Goal: Task Accomplishment & Management: Manage account settings

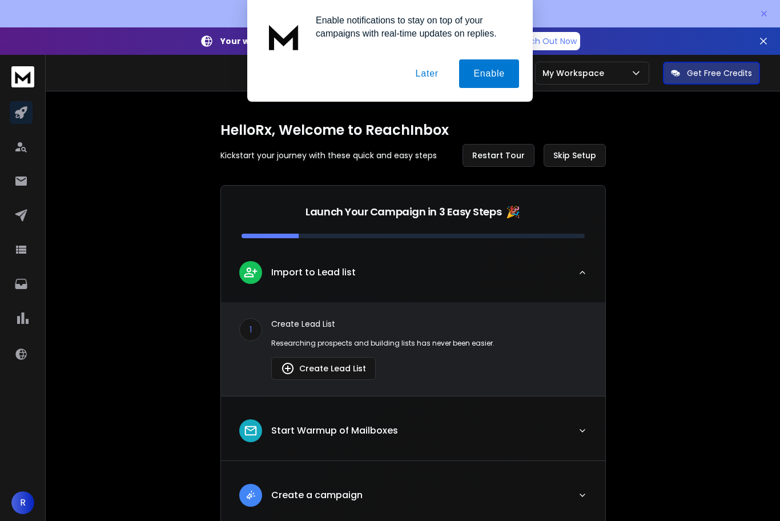
click at [429, 78] on button "Later" at bounding box center [426, 73] width 51 height 29
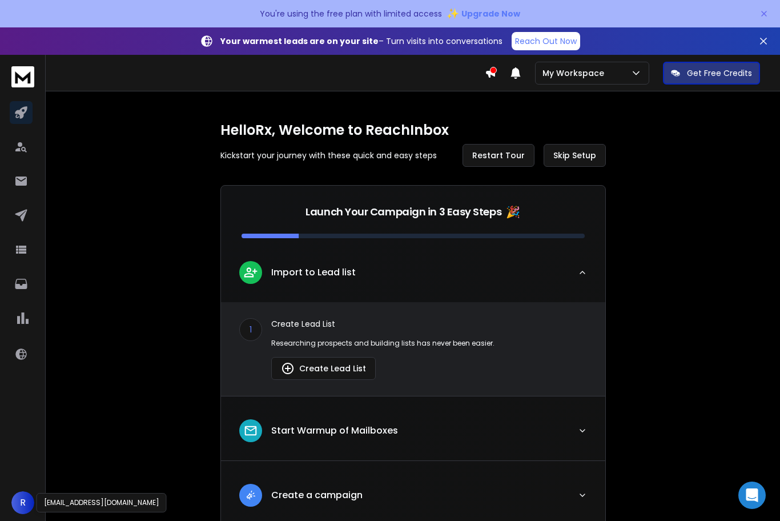
click at [27, 500] on span "R" at bounding box center [22, 502] width 23 height 23
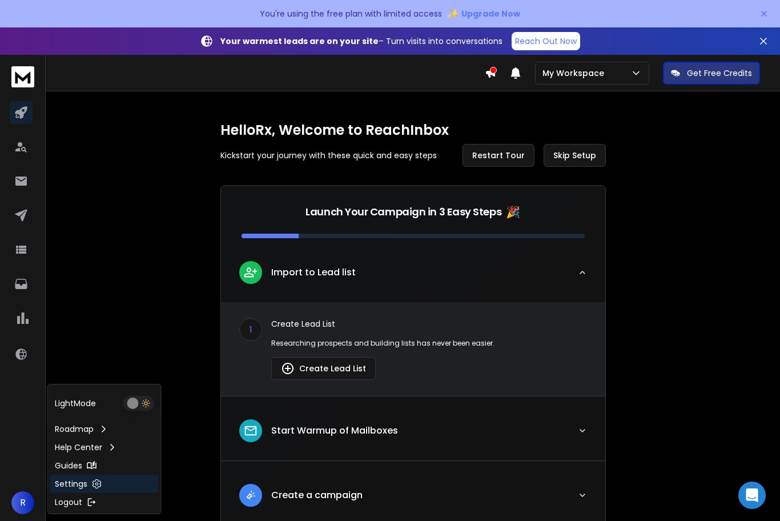
click at [89, 485] on div "Settings" at bounding box center [104, 483] width 108 height 18
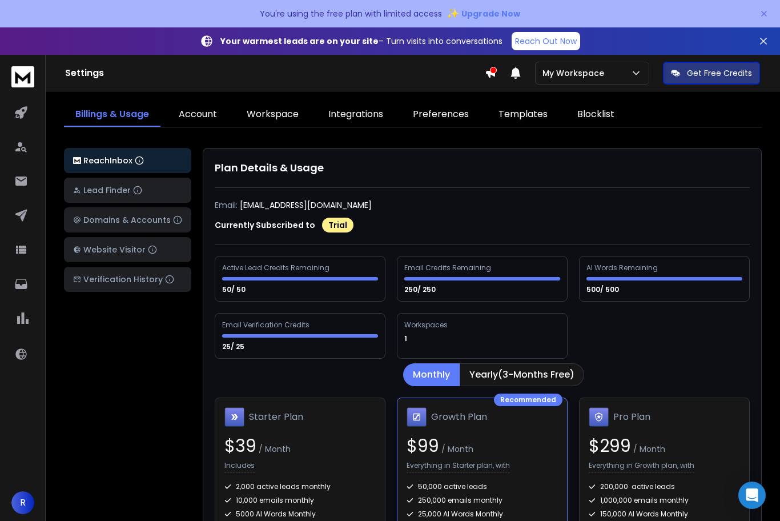
click at [341, 110] on link "Integrations" at bounding box center [356, 115] width 78 height 24
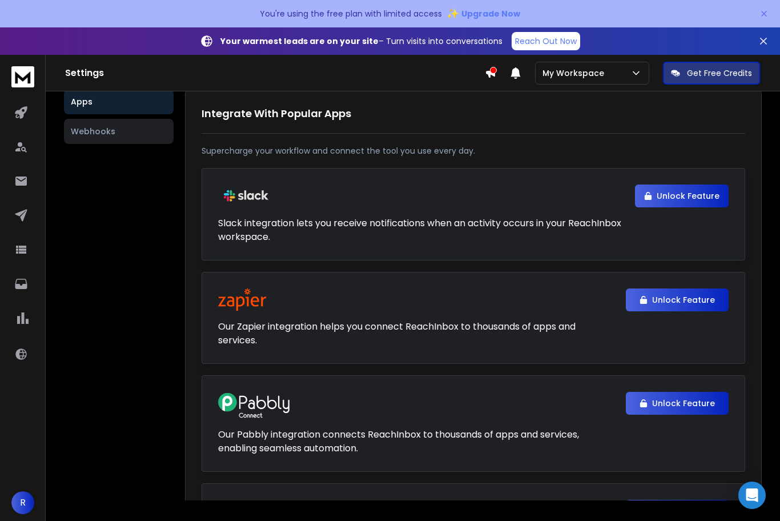
click at [23, 70] on img at bounding box center [22, 76] width 23 height 21
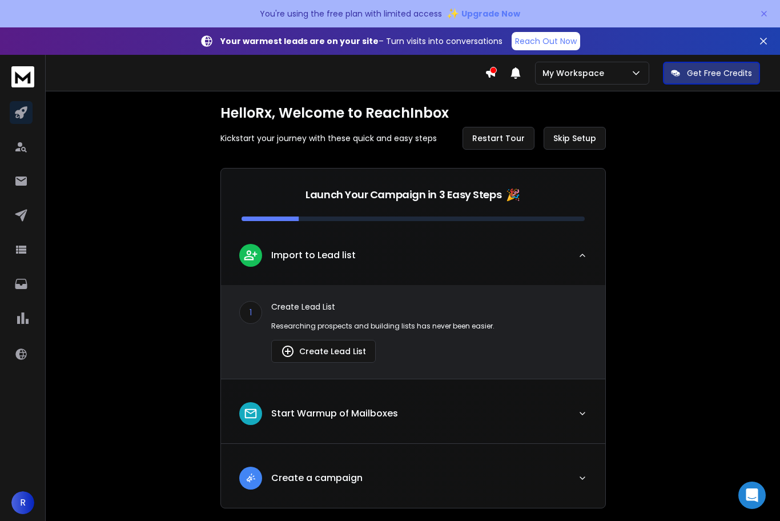
scroll to position [34, 0]
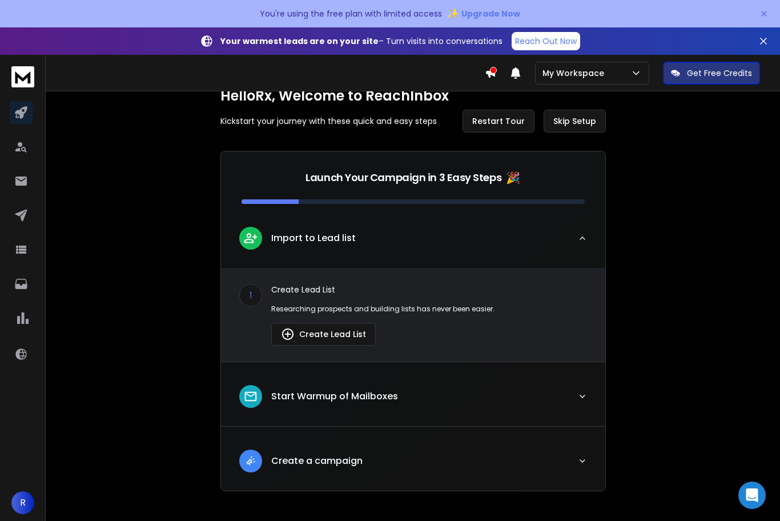
click at [468, 394] on button "Start Warmup of Mailboxes" at bounding box center [413, 401] width 384 height 50
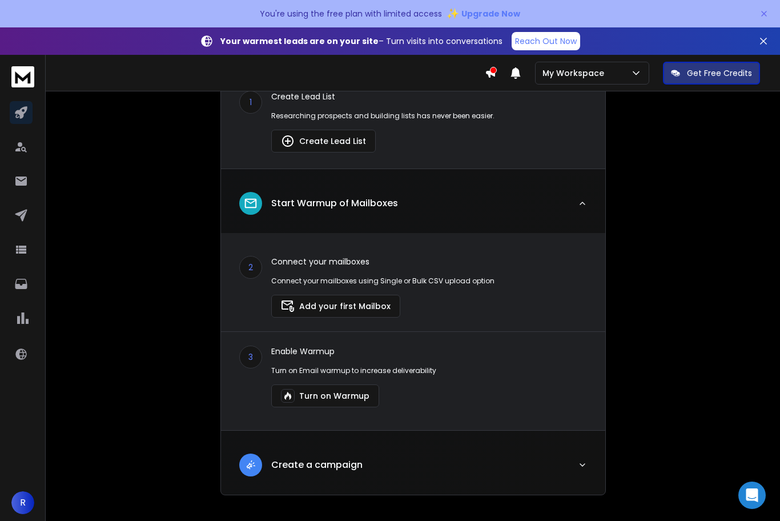
scroll to position [231, 0]
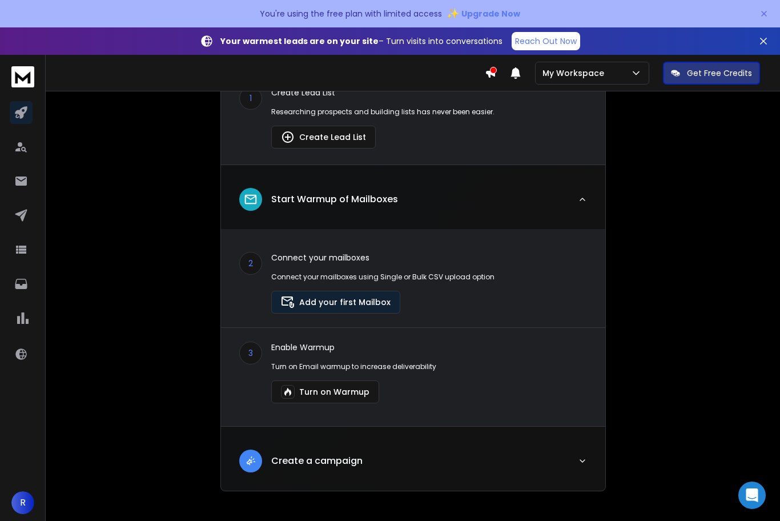
click at [371, 302] on button "Add your first Mailbox" at bounding box center [335, 302] width 129 height 23
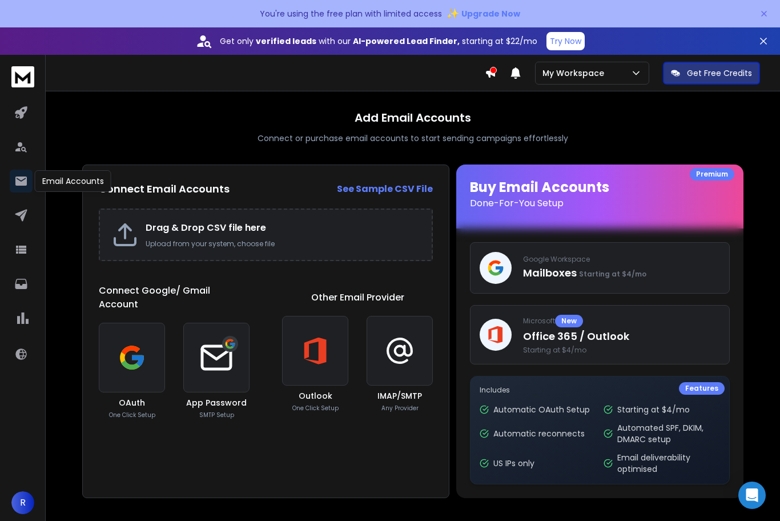
click at [23, 187] on icon at bounding box center [21, 181] width 14 height 14
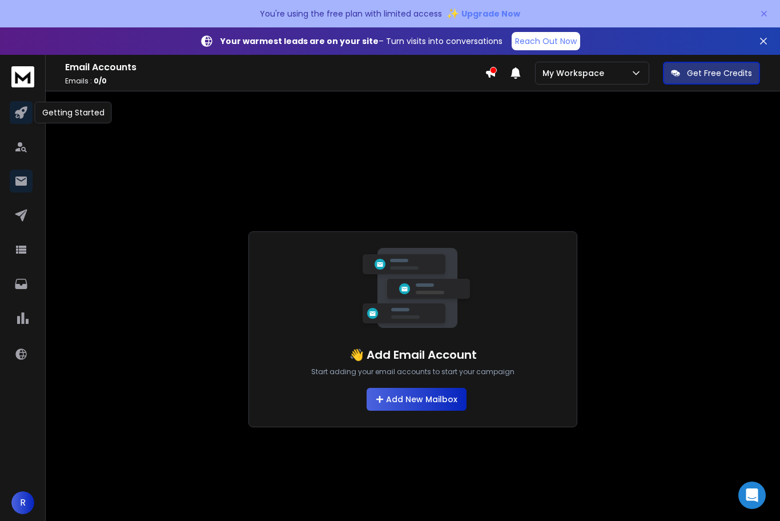
click at [17, 116] on icon at bounding box center [21, 113] width 14 height 14
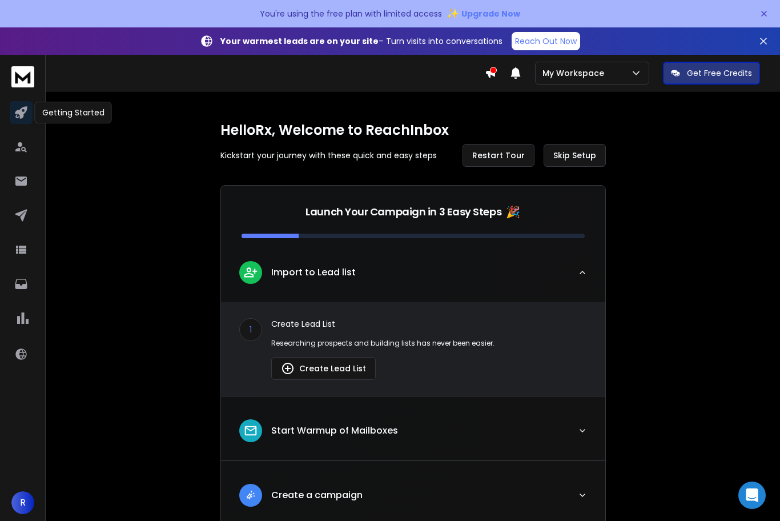
click at [762, 16] on icon "Close notification" at bounding box center [763, 13] width 9 height 9
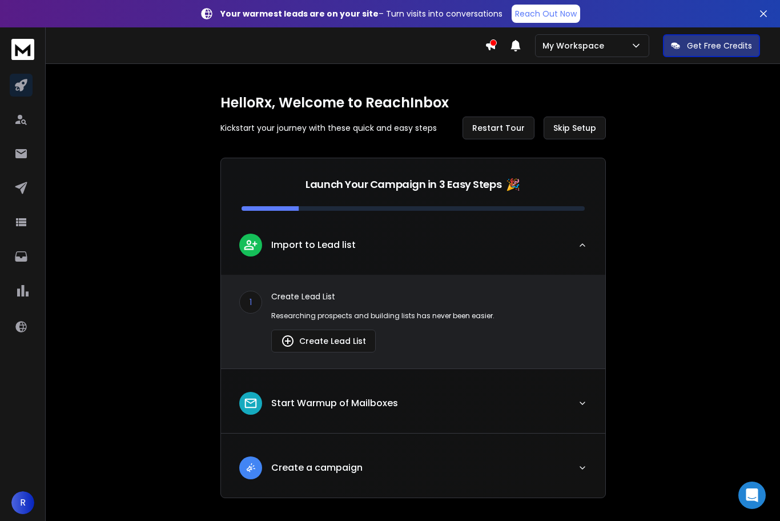
click at [762, 14] on icon at bounding box center [763, 13] width 7 height 7
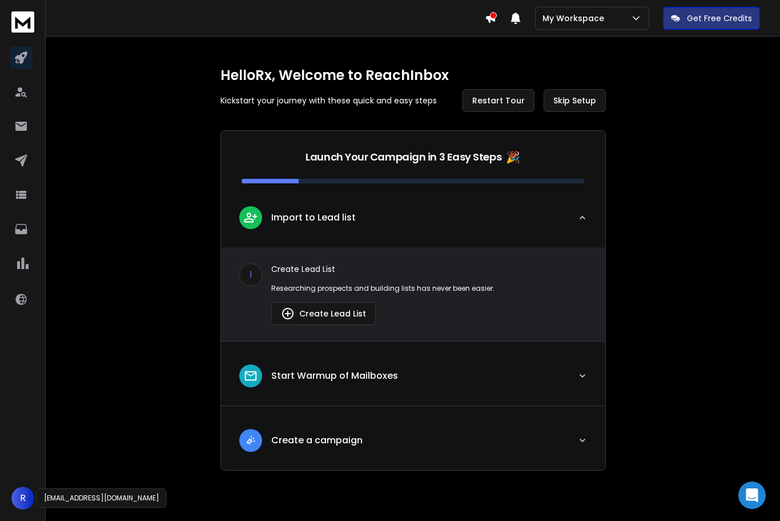
click at [21, 501] on span "R" at bounding box center [22, 497] width 23 height 23
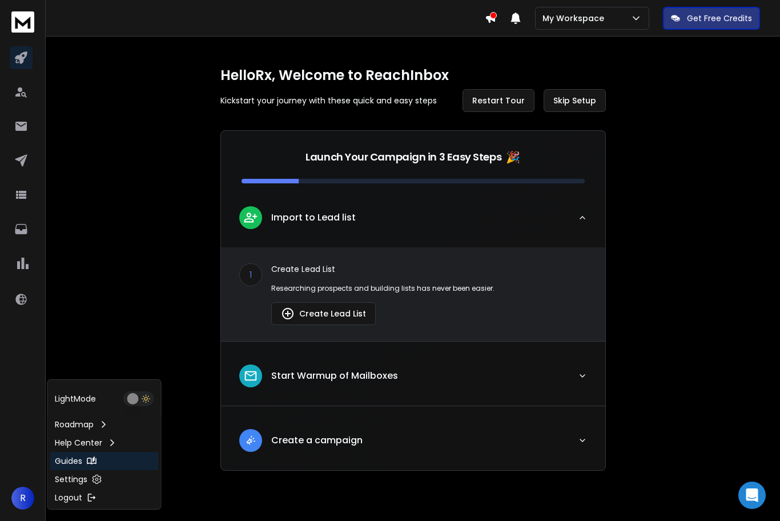
click at [20, 468] on div "R" at bounding box center [23, 260] width 46 height 521
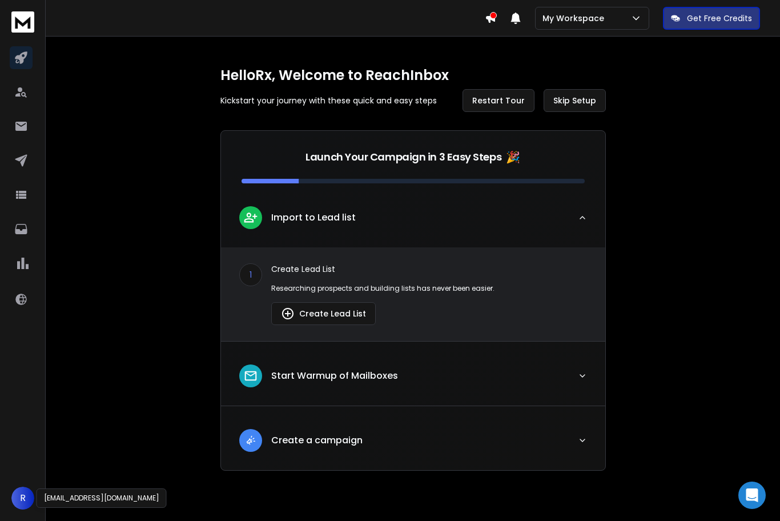
click at [32, 490] on button "R" at bounding box center [22, 497] width 23 height 23
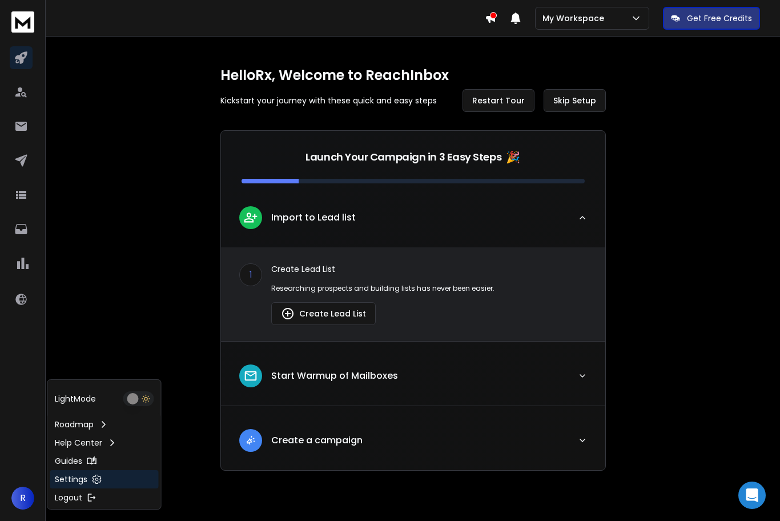
click at [70, 480] on p "Settings" at bounding box center [71, 478] width 33 height 11
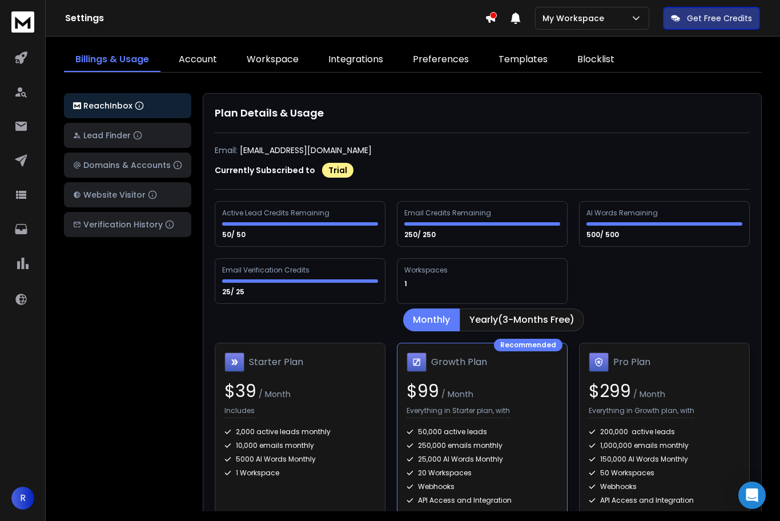
click at [211, 65] on link "Account" at bounding box center [197, 60] width 61 height 24
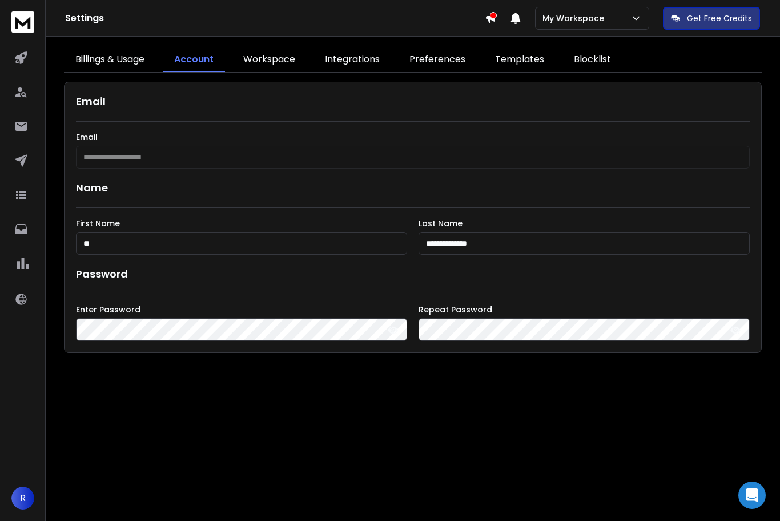
click at [221, 240] on input "**" at bounding box center [241, 243] width 331 height 23
click at [162, 348] on div "**********" at bounding box center [413, 217] width 698 height 271
click at [393, 332] on icon at bounding box center [393, 330] width 10 height 10
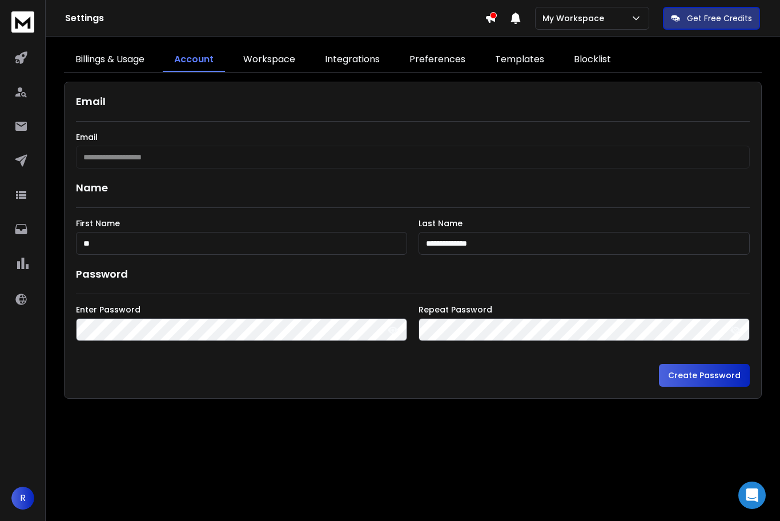
click at [692, 372] on button "Create Password" at bounding box center [704, 375] width 91 height 23
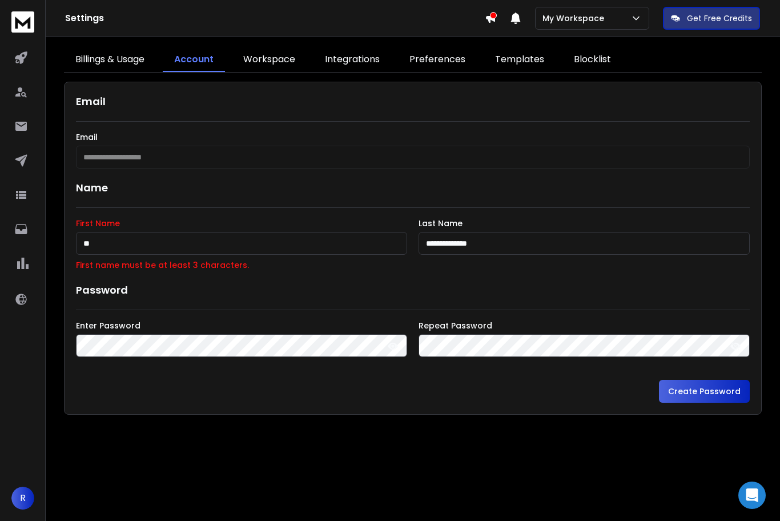
click at [238, 251] on input "**" at bounding box center [241, 243] width 331 height 23
type input "*"
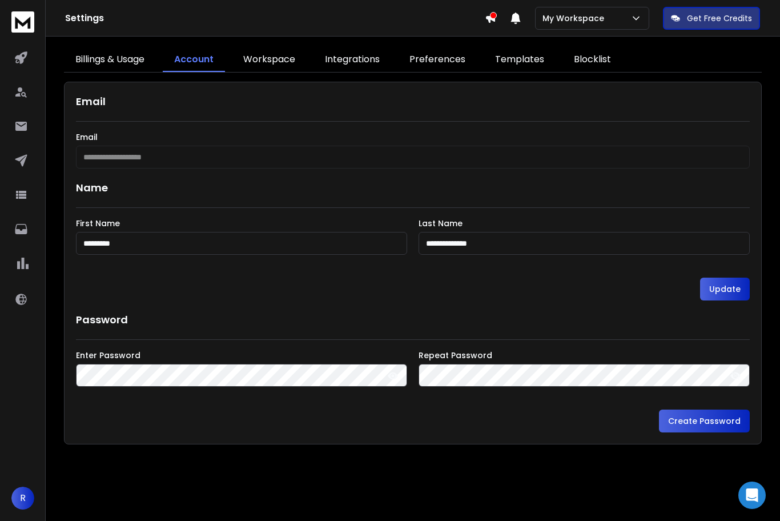
type input "*********"
click at [727, 291] on button "Update" at bounding box center [725, 288] width 50 height 23
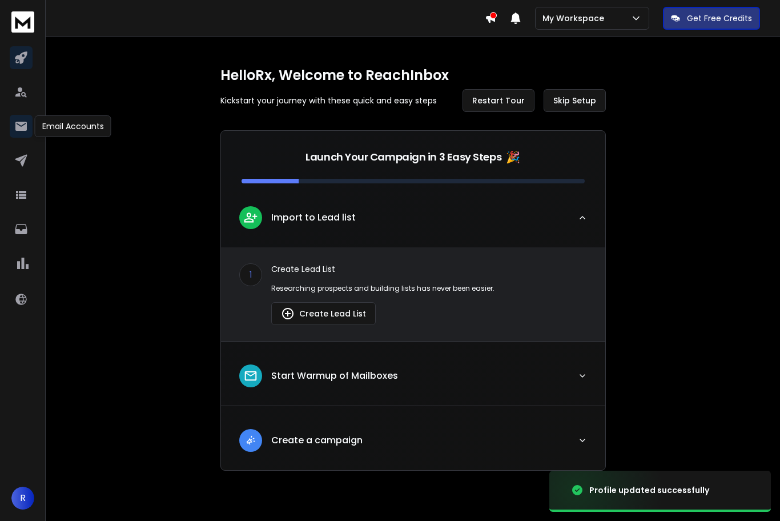
click at [24, 125] on icon at bounding box center [20, 126] width 11 height 9
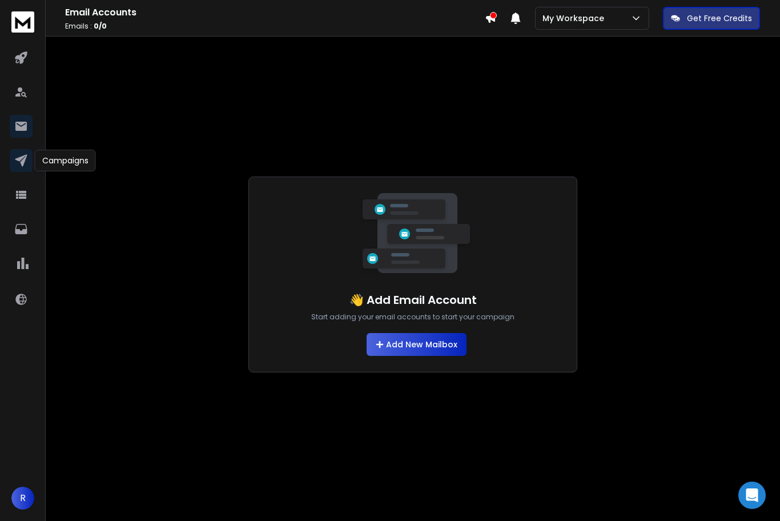
click at [25, 168] on link at bounding box center [21, 160] width 23 height 23
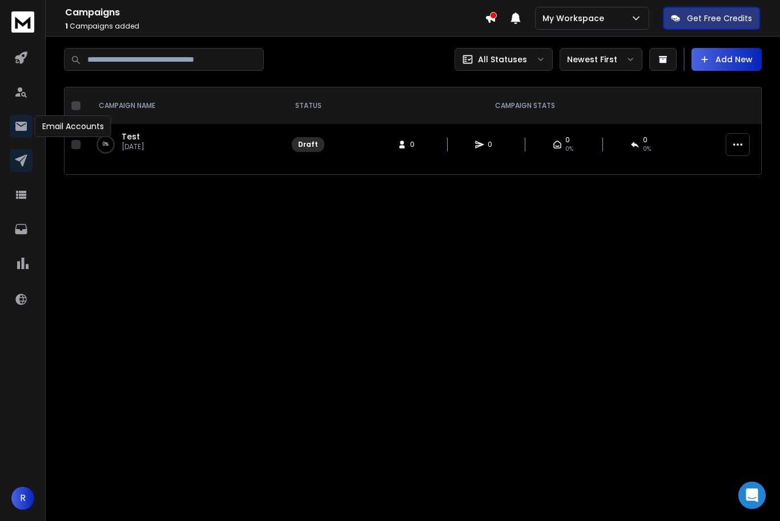
click at [18, 123] on icon at bounding box center [20, 126] width 11 height 9
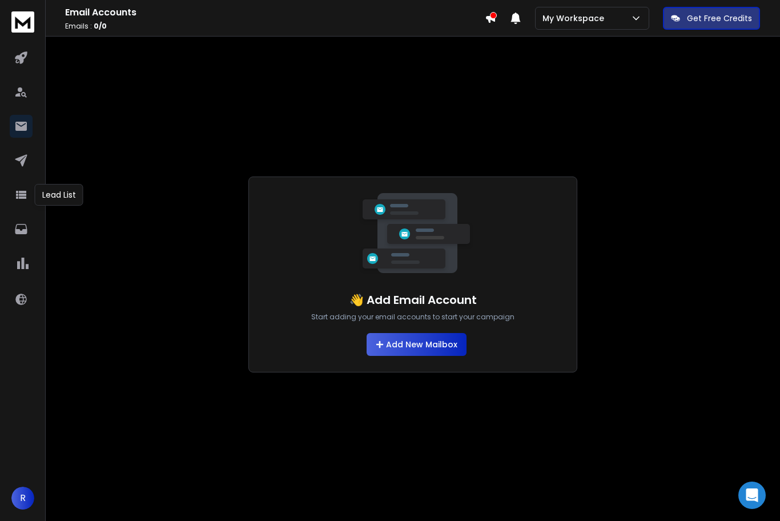
click at [19, 179] on div at bounding box center [23, 180] width 26 height 269
click at [31, 158] on body "Your warmest leads are on your site – Turn visits into conversations Reach Out …" at bounding box center [390, 260] width 780 height 521
click at [21, 160] on icon at bounding box center [21, 160] width 12 height 12
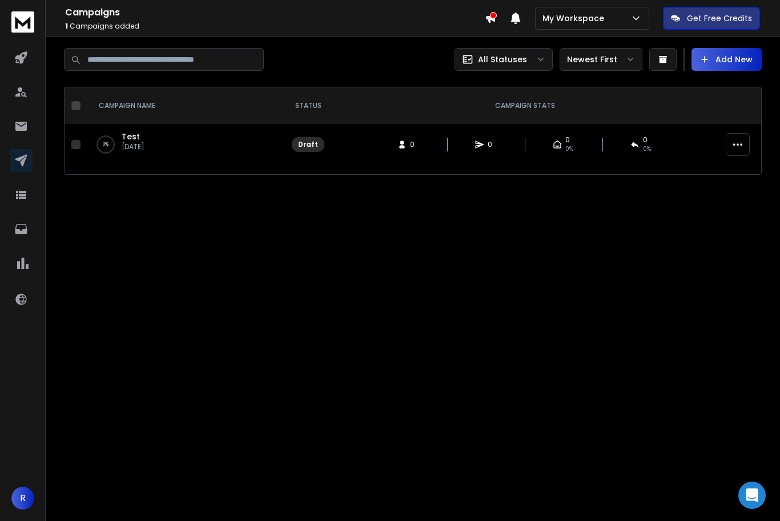
click at [737, 144] on icon "button" at bounding box center [737, 144] width 9 height 2
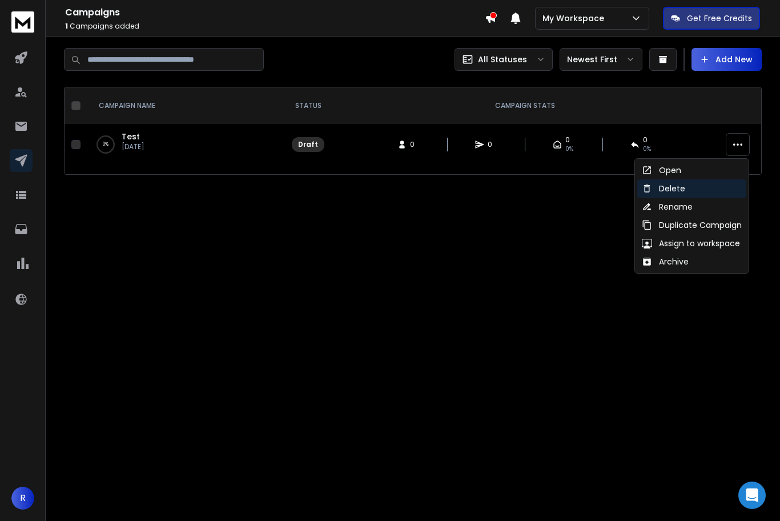
click at [686, 188] on div "Delete" at bounding box center [691, 188] width 109 height 18
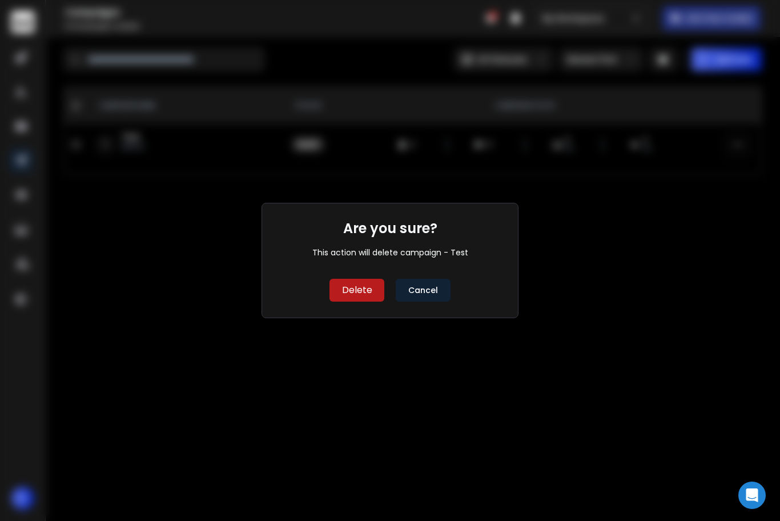
click at [365, 297] on button "Delete" at bounding box center [356, 290] width 55 height 23
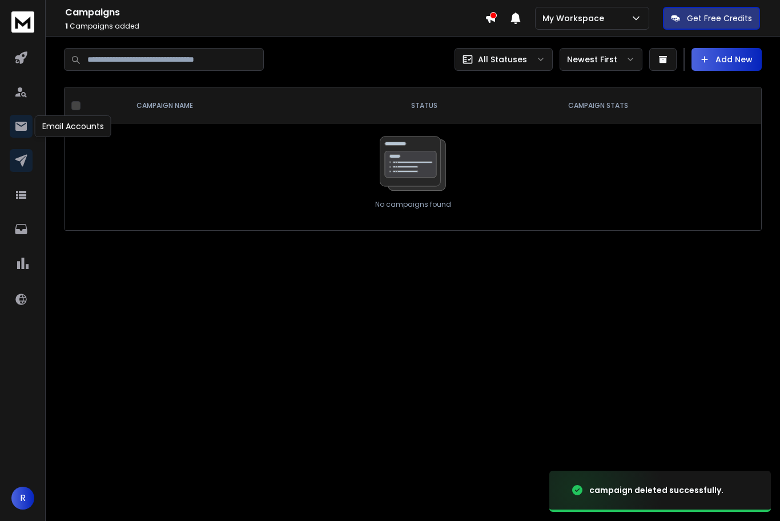
click at [15, 127] on icon at bounding box center [21, 126] width 14 height 14
